Goal: Ask a question

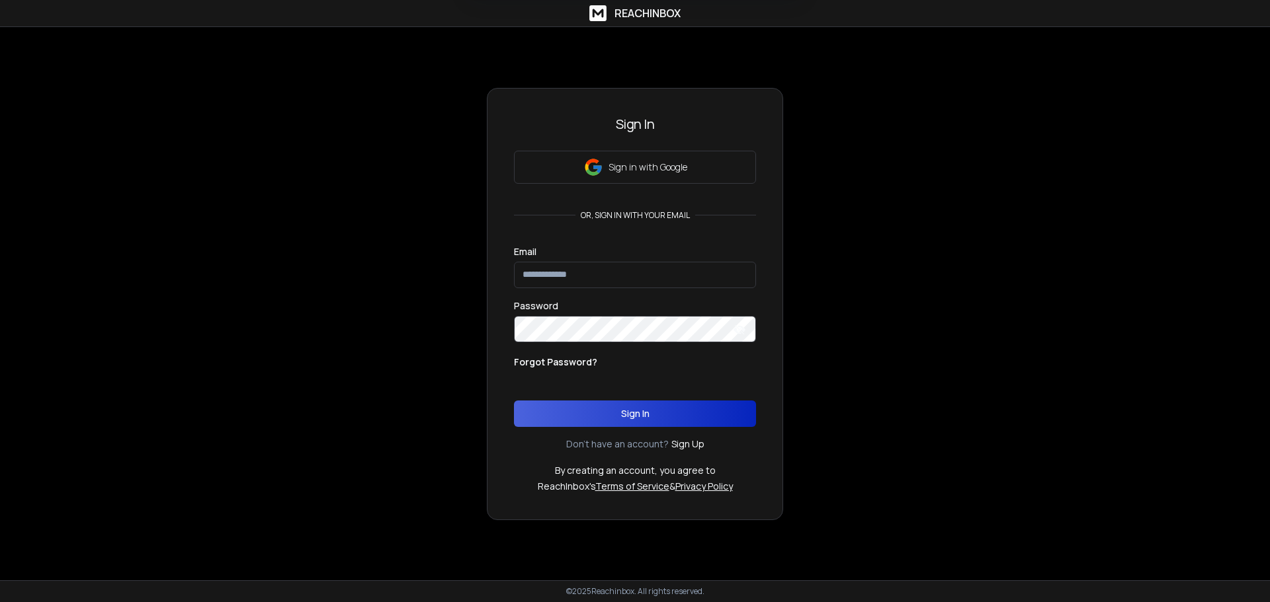
type input "**********"
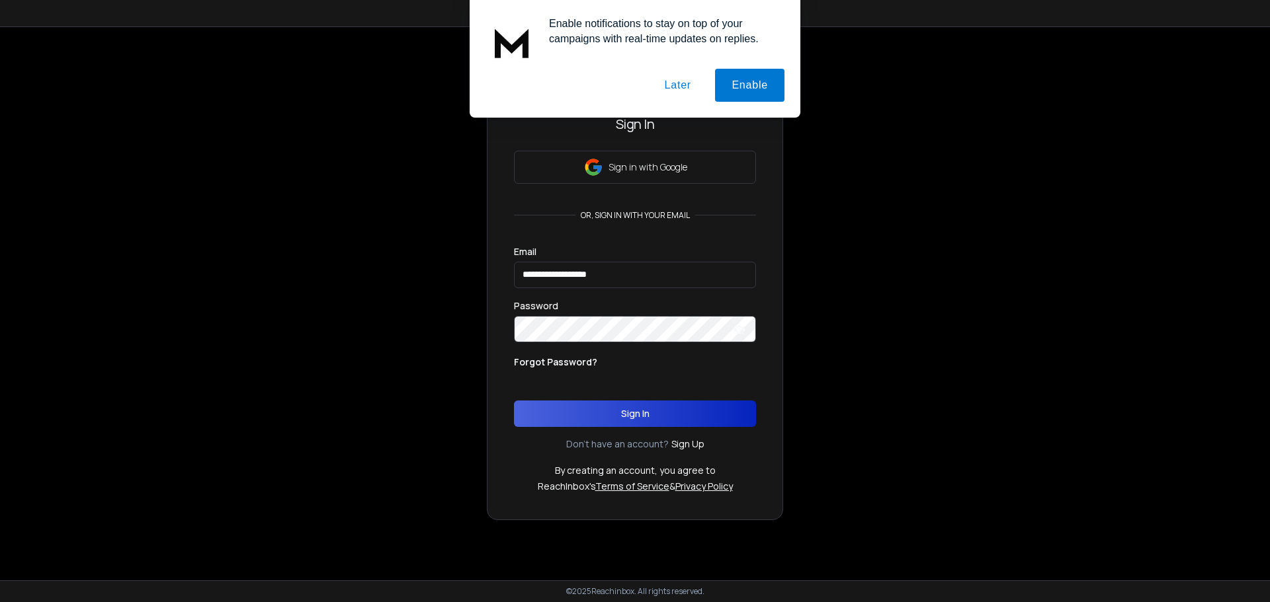
click at [679, 421] on button "Sign In" at bounding box center [635, 414] width 242 height 26
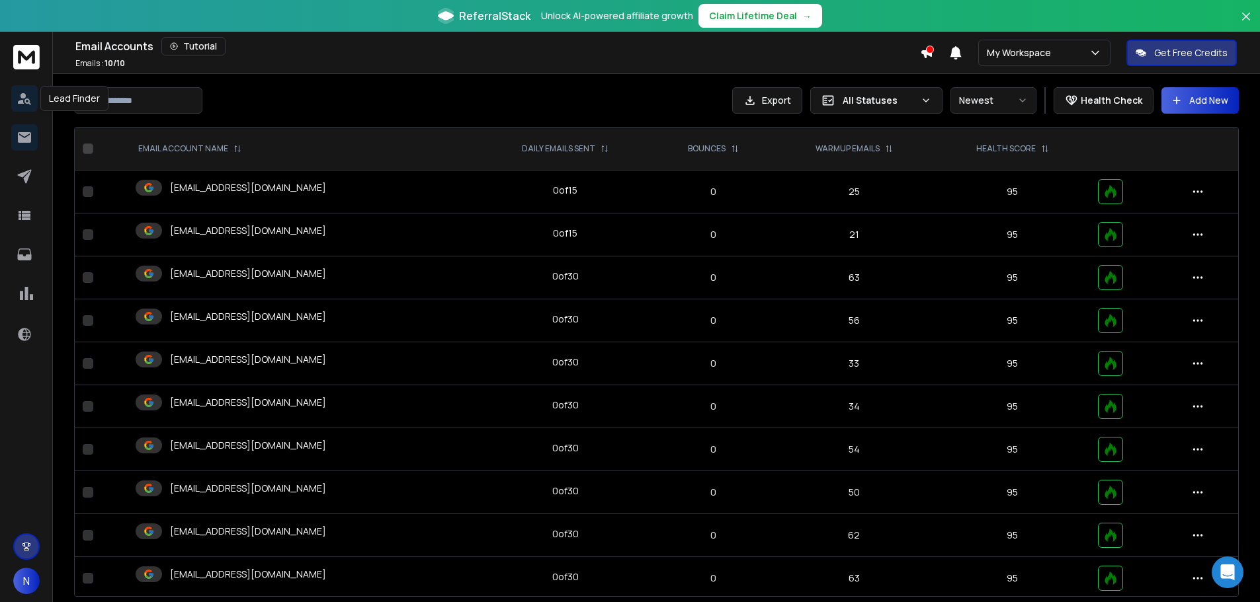
click at [30, 97] on icon at bounding box center [25, 99] width 16 height 16
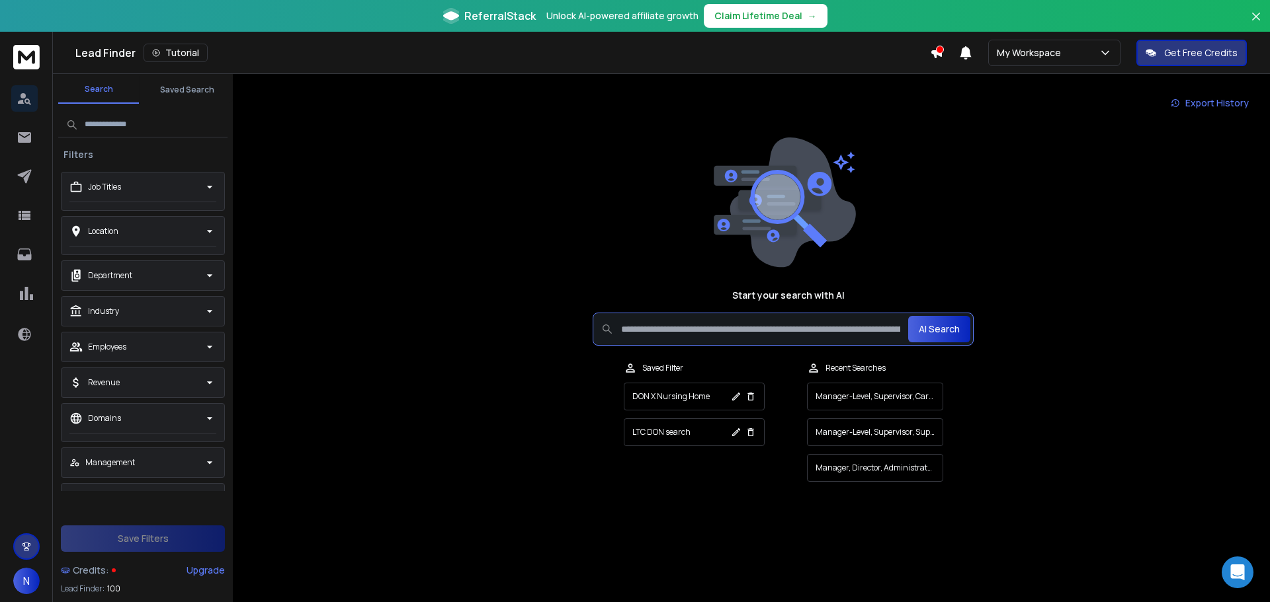
click at [202, 180] on div "Job Titles" at bounding box center [143, 191] width 164 height 39
click at [204, 188] on icon at bounding box center [209, 187] width 13 height 13
click at [196, 344] on div "Domains" at bounding box center [142, 343] width 147 height 13
click at [153, 368] on input at bounding box center [142, 363] width 147 height 26
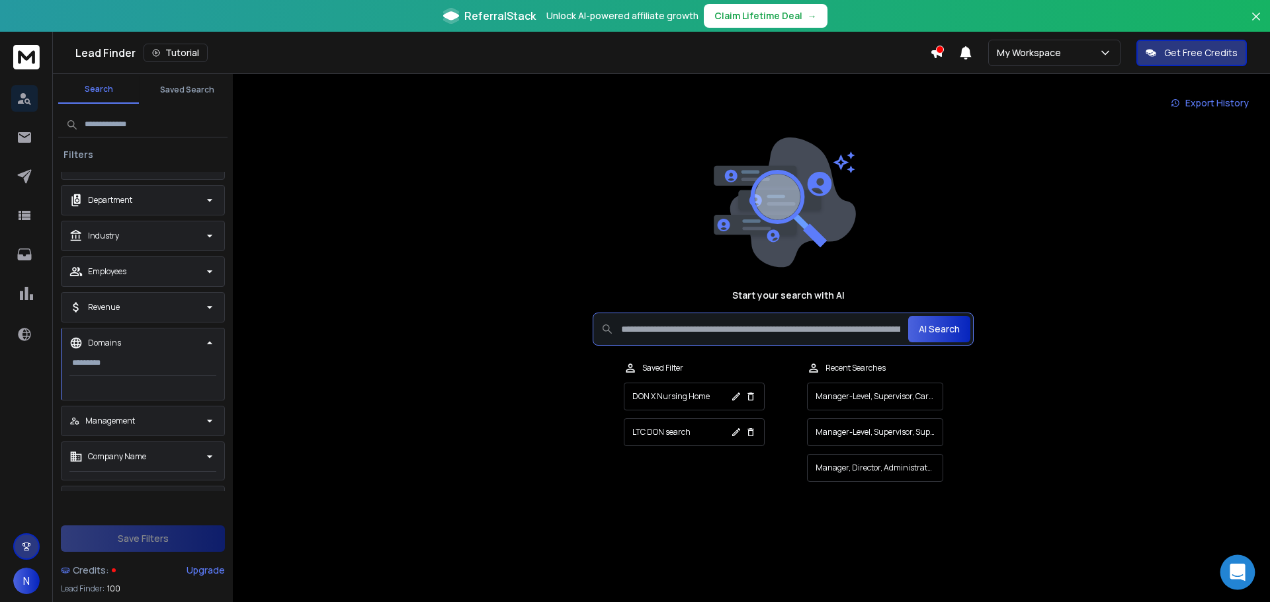
click at [1236, 585] on div "Open Intercom Messenger" at bounding box center [1237, 572] width 35 height 35
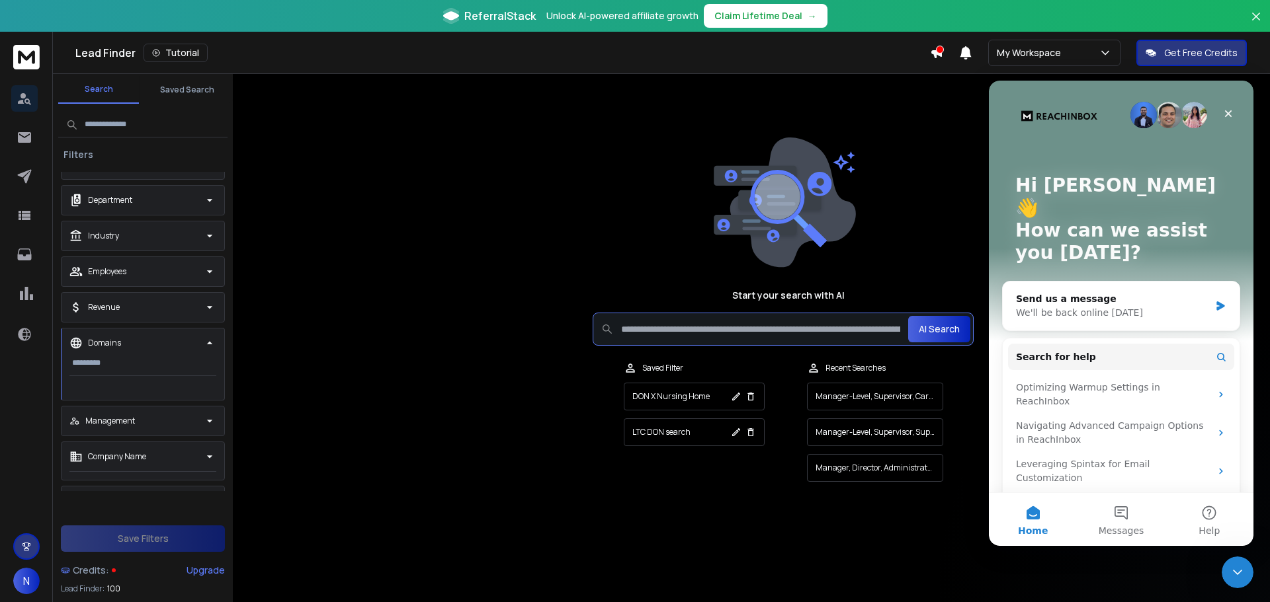
scroll to position [0, 0]
click at [1110, 292] on div "Send us a message" at bounding box center [1113, 299] width 194 height 14
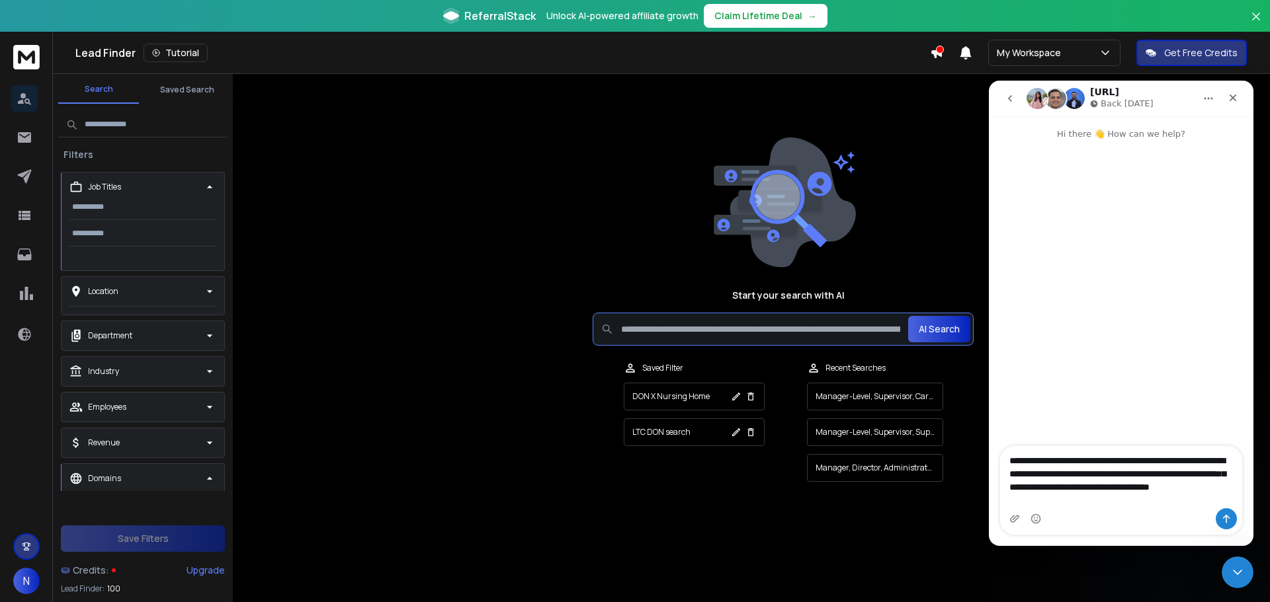
type textarea "**********"
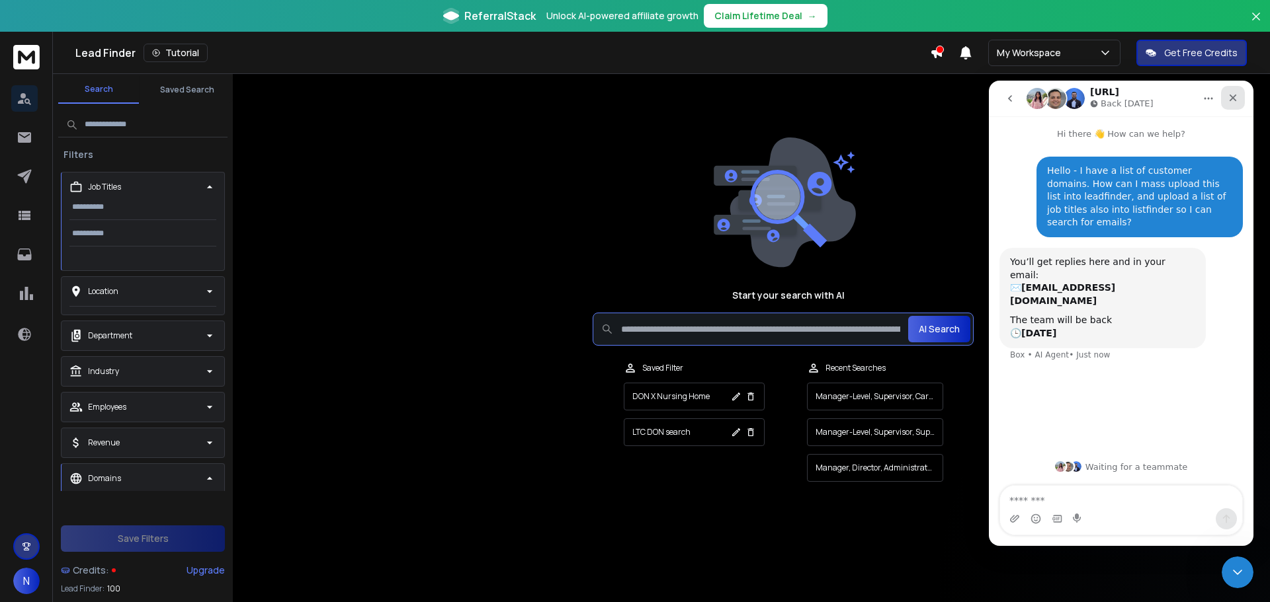
click at [1238, 97] on div "Close" at bounding box center [1233, 98] width 24 height 24
